Goal: Task Accomplishment & Management: Manage account settings

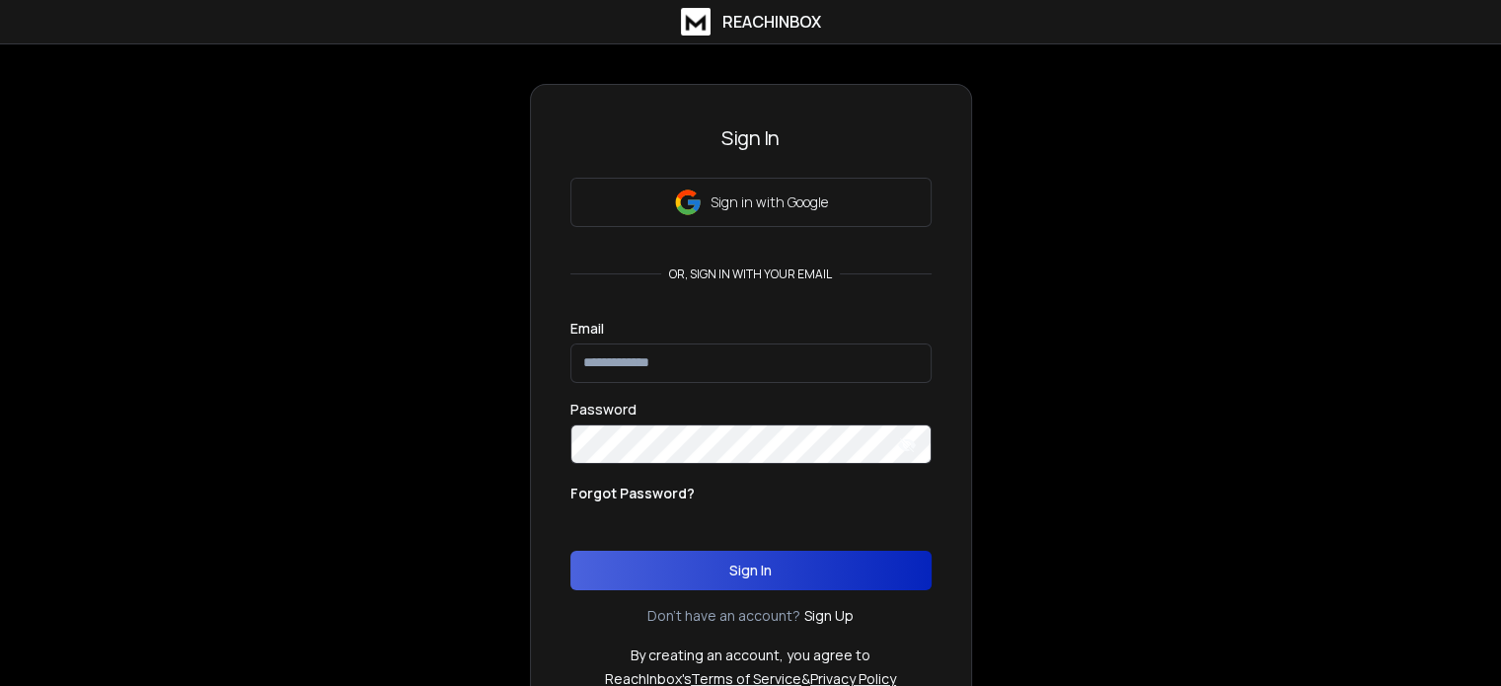
type input "**********"
click at [900, 444] on icon at bounding box center [907, 445] width 18 height 12
click at [841, 575] on button "Sign In" at bounding box center [750, 570] width 361 height 39
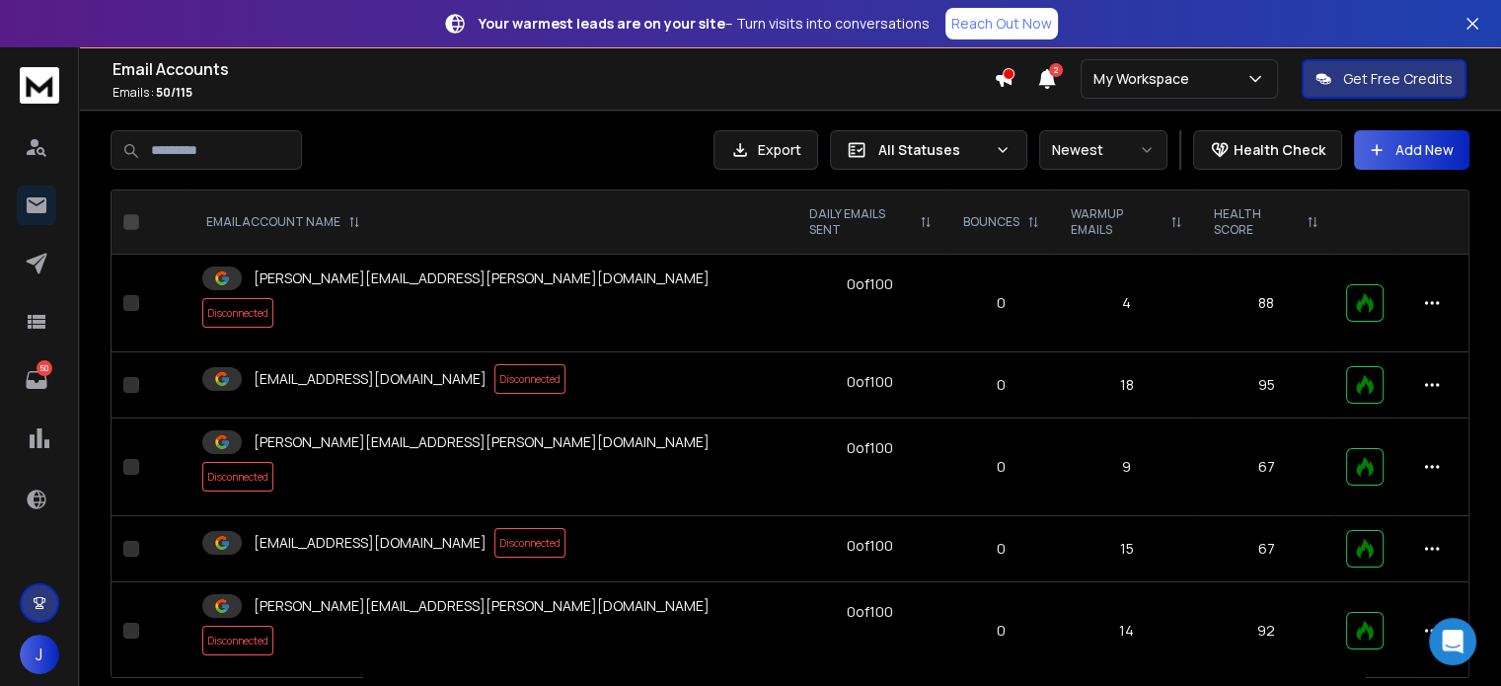
click at [841, 582] on tr "joe.crist@transformuniversity.xyz Disconnected 0 of 100 0 14 92" at bounding box center [789, 631] width 1357 height 98
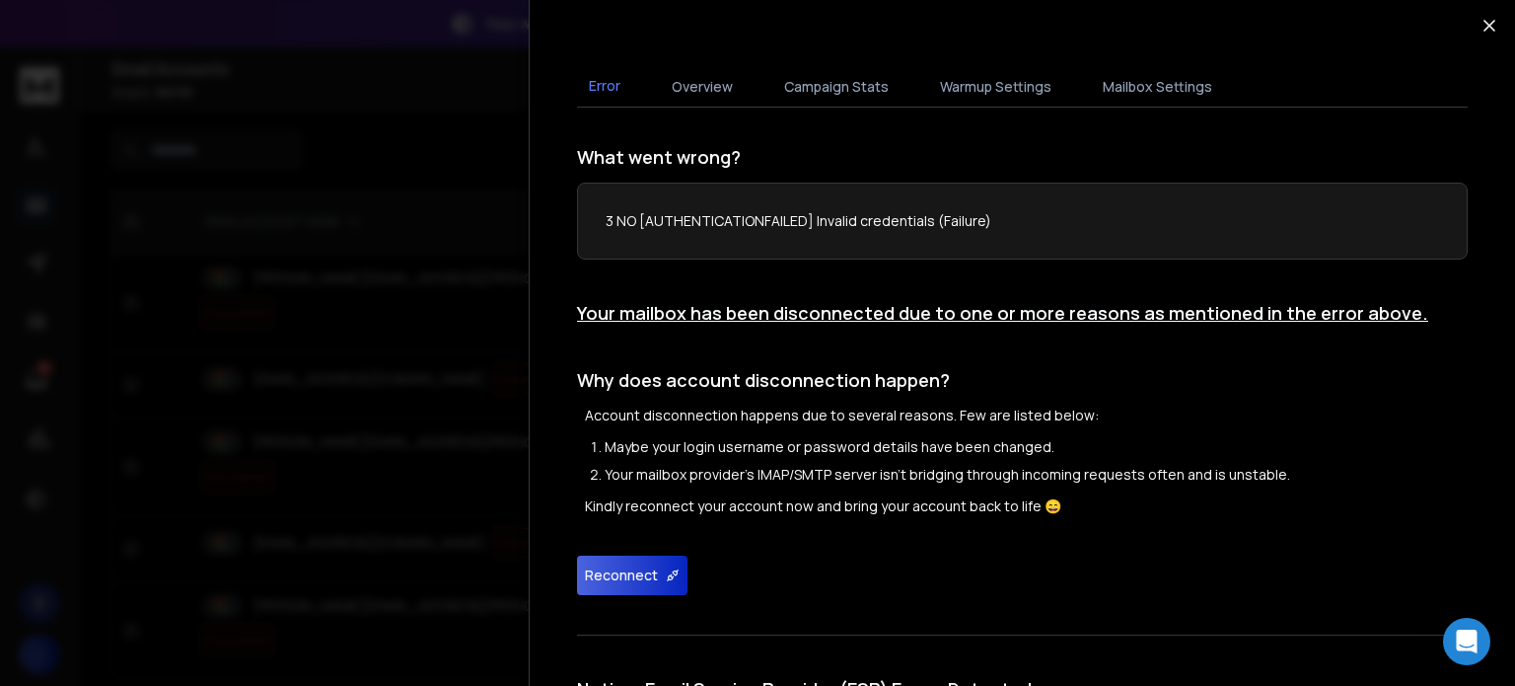
click at [1480, 27] on icon "button" at bounding box center [1490, 26] width 20 height 20
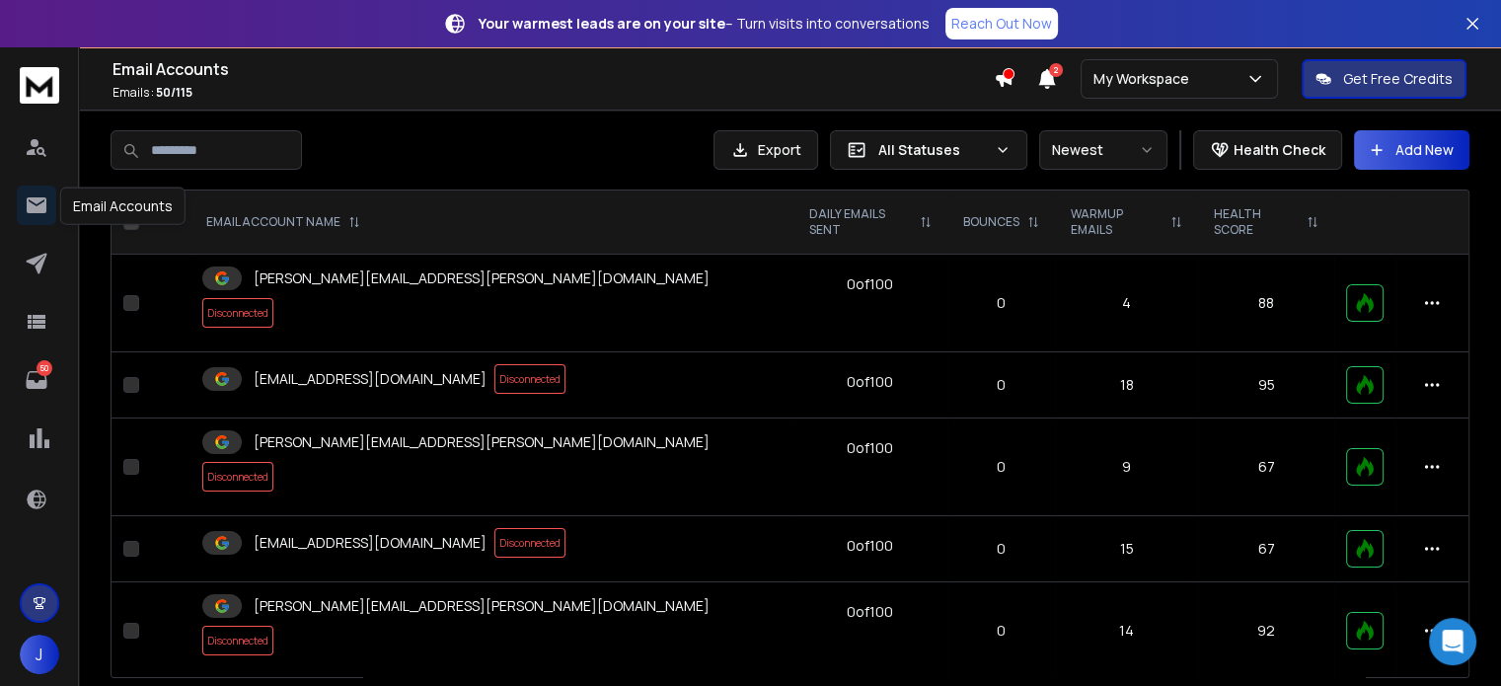
click at [44, 213] on icon at bounding box center [37, 205] width 24 height 24
click at [44, 214] on icon at bounding box center [37, 205] width 24 height 24
